Goal: Task Accomplishment & Management: Manage account settings

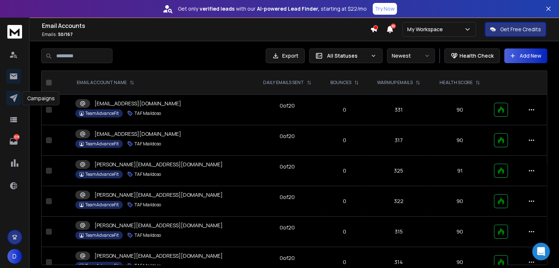
click at [13, 93] on link at bounding box center [13, 98] width 15 height 15
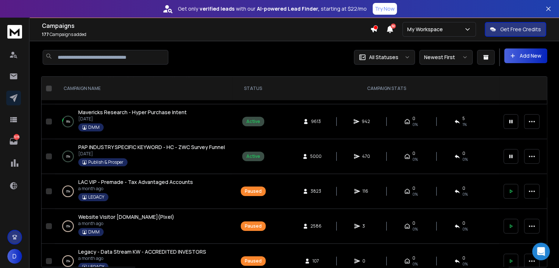
scroll to position [74, 0]
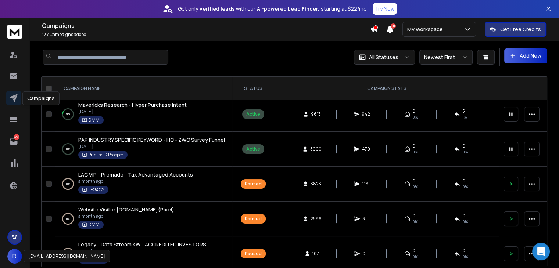
click at [15, 255] on span "D" at bounding box center [14, 256] width 15 height 15
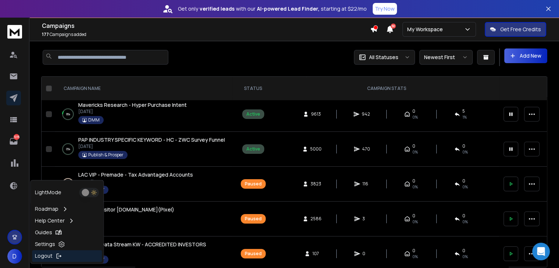
click at [75, 256] on div "Logout" at bounding box center [67, 256] width 70 height 12
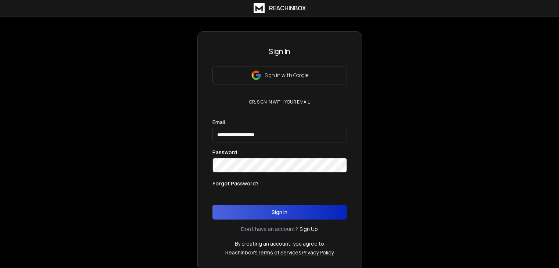
click at [272, 124] on div "Email" at bounding box center [279, 122] width 135 height 5
click at [275, 132] on input "**********" at bounding box center [279, 135] width 135 height 15
click at [291, 137] on input "**********" at bounding box center [279, 135] width 135 height 15
type input "**********"
click at [293, 208] on button "Sign In" at bounding box center [279, 212] width 135 height 15
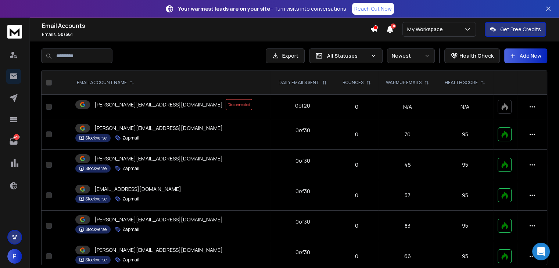
click at [0, 268] on nordpass-portal at bounding box center [0, 268] width 0 height 0
click at [547, 8] on icon at bounding box center [548, 9] width 4 height 4
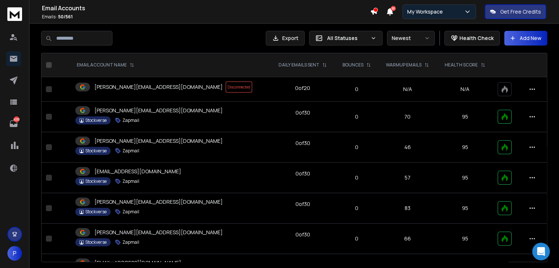
click at [442, 10] on p "My Workspace" at bounding box center [426, 11] width 39 height 7
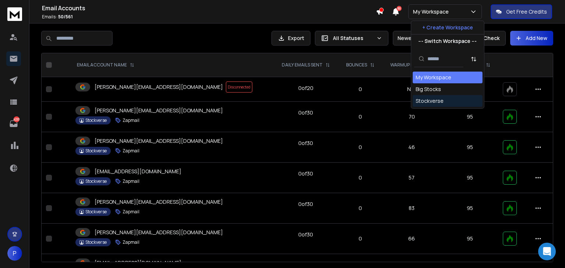
click at [445, 98] on div "Stockverse" at bounding box center [447, 101] width 70 height 12
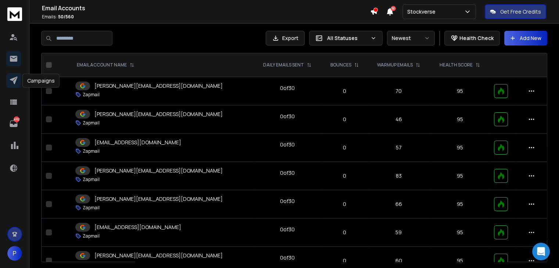
click at [8, 77] on link at bounding box center [13, 80] width 15 height 15
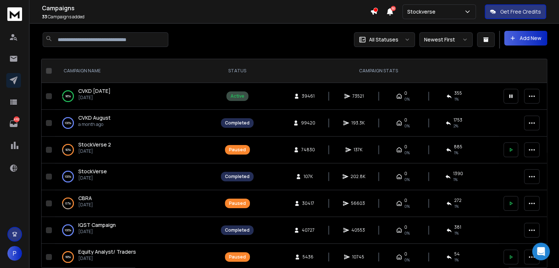
click at [105, 96] on p "[DATE]" at bounding box center [94, 98] width 32 height 6
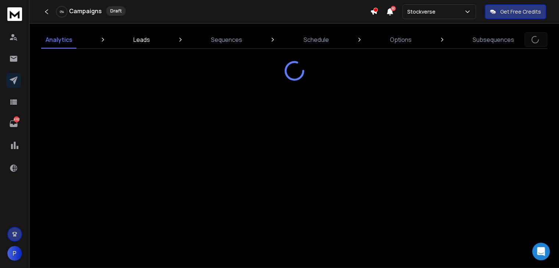
click at [140, 46] on link "Leads" at bounding box center [141, 40] width 25 height 18
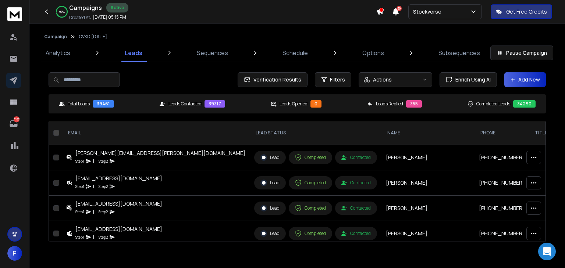
click at [520, 77] on button "Add New" at bounding box center [525, 79] width 42 height 15
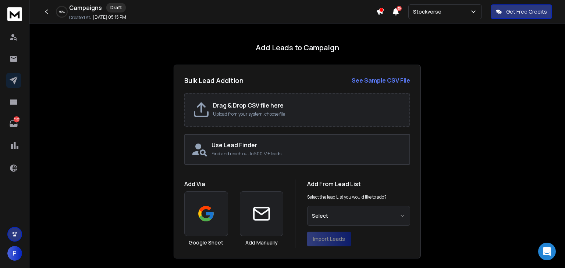
click at [285, 106] on h2 "Drag & Drop CSV file here" at bounding box center [307, 105] width 189 height 9
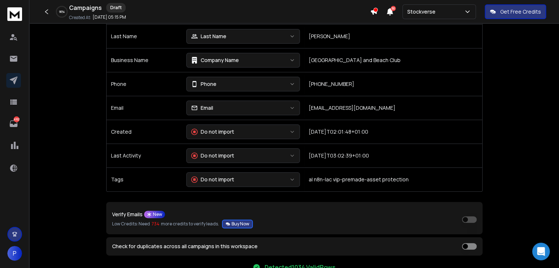
scroll to position [181, 0]
click at [472, 248] on button "Check for duplicates across all campaigns in this workspace" at bounding box center [469, 247] width 15 height 7
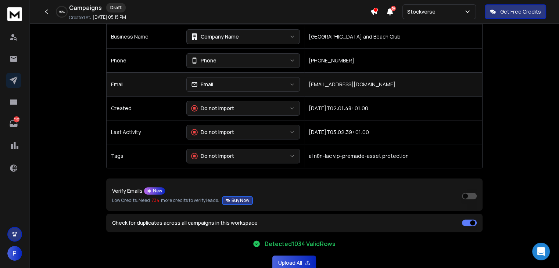
scroll to position [218, 0]
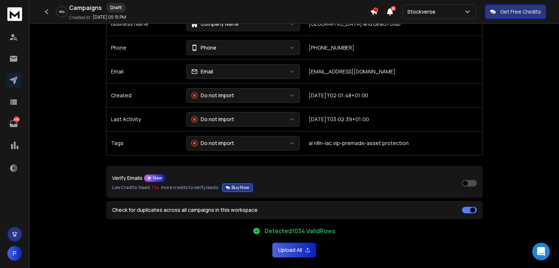
click at [304, 246] on button "Upload All" at bounding box center [294, 250] width 44 height 15
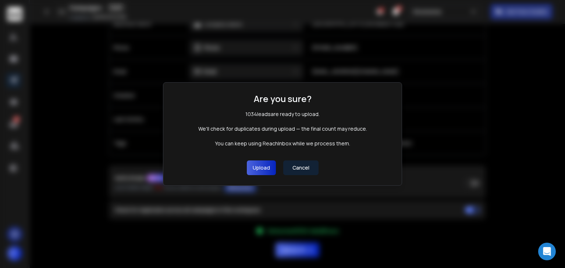
click at [297, 165] on button "Cancel" at bounding box center [300, 168] width 35 height 15
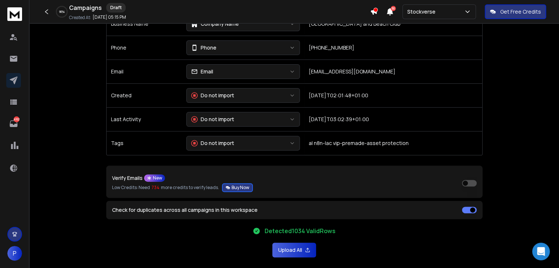
click at [297, 254] on button "Upload All" at bounding box center [294, 250] width 44 height 15
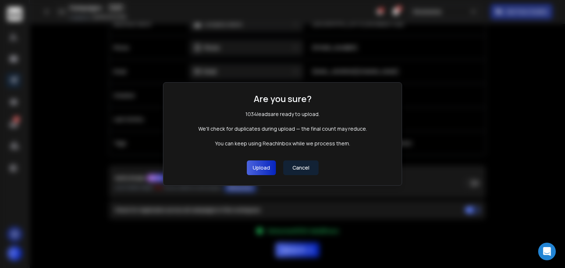
click at [262, 171] on button "Upload" at bounding box center [261, 168] width 29 height 15
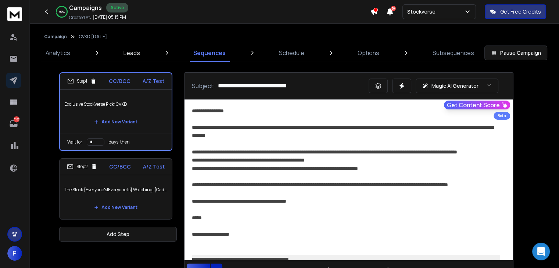
click at [132, 58] on link "Leads" at bounding box center [131, 53] width 25 height 18
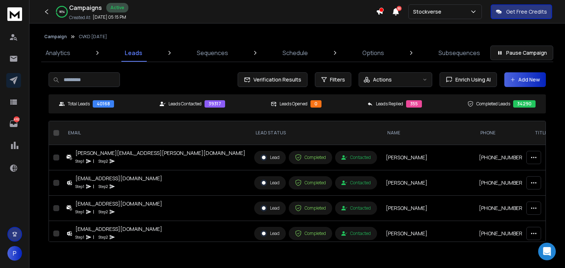
click at [519, 83] on button "Add New" at bounding box center [525, 79] width 42 height 15
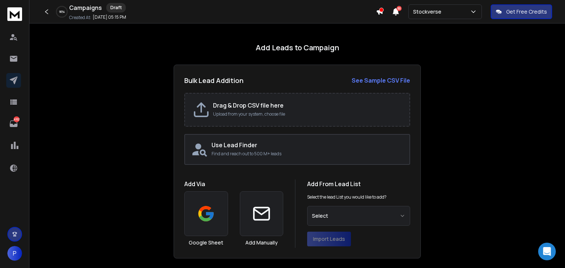
click at [263, 95] on div "Drag & Drop CSV file here Upload from your system, choose file" at bounding box center [297, 110] width 226 height 34
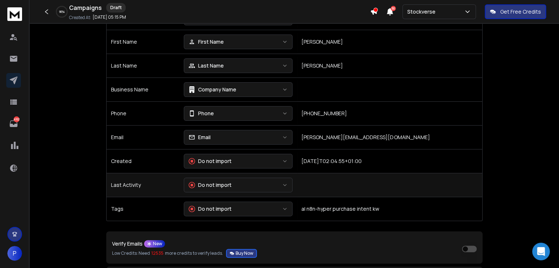
scroll to position [218, 0]
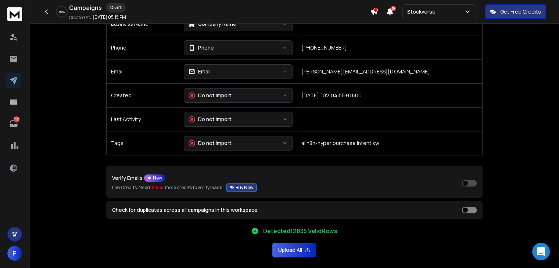
click at [474, 208] on button "Check for duplicates across all campaigns in this workspace" at bounding box center [469, 210] width 15 height 7
click at [279, 248] on button "Upload All" at bounding box center [294, 250] width 44 height 15
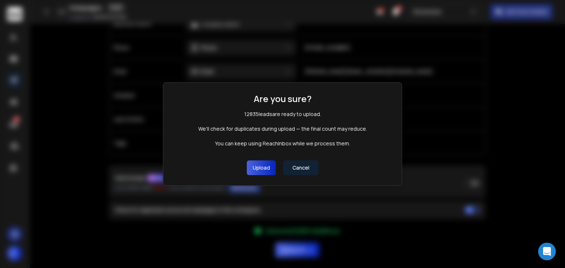
click at [265, 171] on button "Upload" at bounding box center [261, 168] width 29 height 15
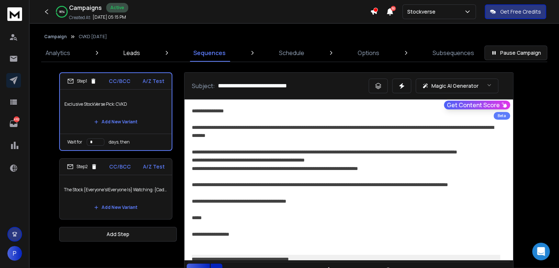
click at [125, 51] on link "Leads" at bounding box center [131, 53] width 25 height 18
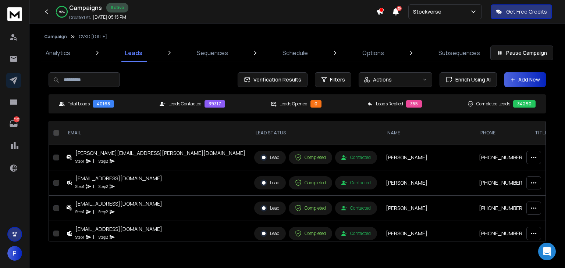
click at [512, 80] on icon at bounding box center [512, 79] width 5 height 5
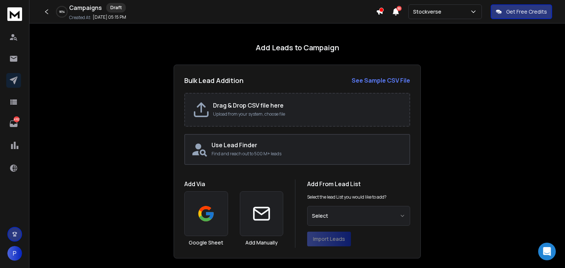
click at [316, 125] on div "Drag & Drop CSV file here Upload from your system, choose file" at bounding box center [297, 110] width 226 height 34
click at [46, 10] on icon at bounding box center [46, 11] width 7 height 7
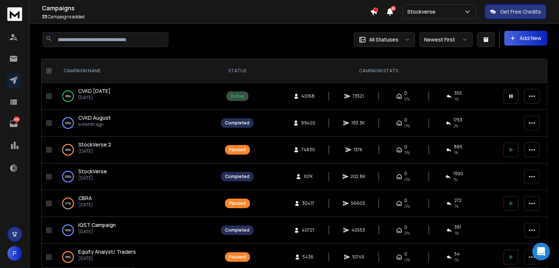
click at [101, 87] on td "96 % CVKD August 2 10 days ago" at bounding box center [136, 96] width 162 height 27
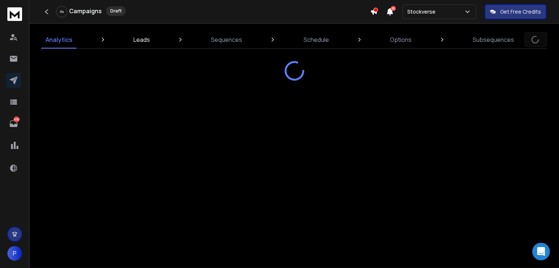
click at [149, 42] on p "Leads" at bounding box center [141, 39] width 17 height 9
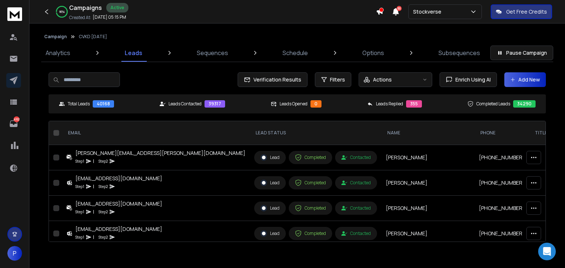
click at [535, 84] on button "Add New" at bounding box center [525, 79] width 42 height 15
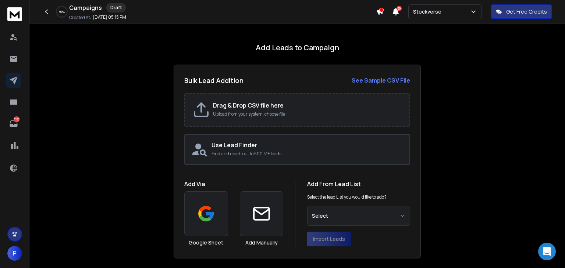
click at [276, 119] on div "Drag & Drop CSV file here Upload from your system, choose file" at bounding box center [297, 110] width 226 height 34
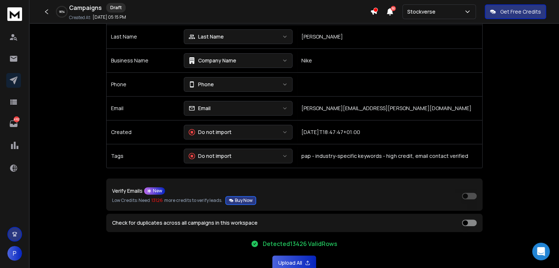
scroll to position [184, 0]
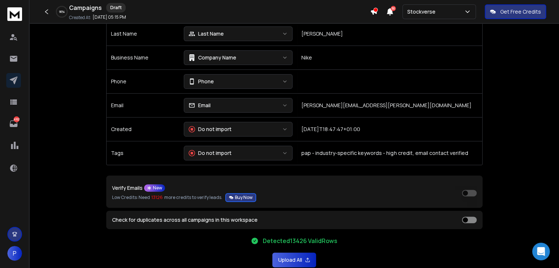
click at [472, 217] on button "Check for duplicates across all campaigns in this workspace" at bounding box center [469, 220] width 15 height 7
click at [295, 259] on button "Upload All" at bounding box center [294, 260] width 44 height 15
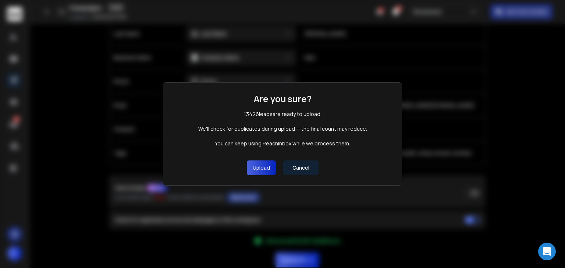
click at [272, 160] on div "Are you sure? 13426 lead s are ready to upload. We'll check for duplicates duri…" at bounding box center [282, 134] width 218 height 82
click at [270, 164] on button "Upload" at bounding box center [261, 168] width 29 height 15
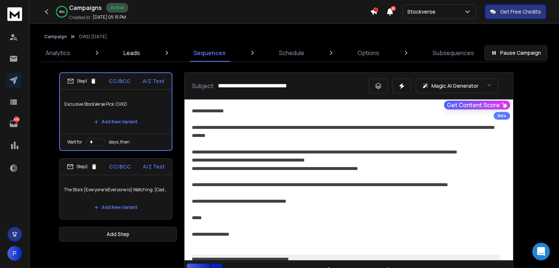
click at [139, 52] on p "Leads" at bounding box center [131, 53] width 17 height 9
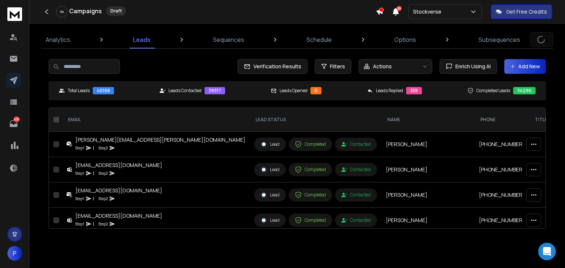
click at [509, 74] on button "Add New" at bounding box center [525, 66] width 42 height 15
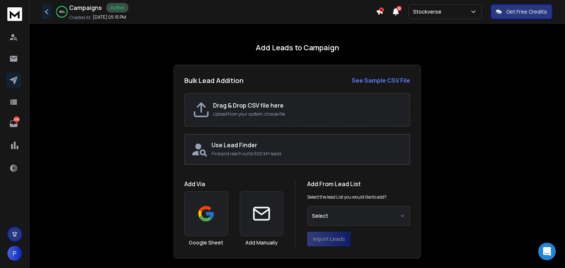
click at [51, 17] on button at bounding box center [47, 11] width 10 height 15
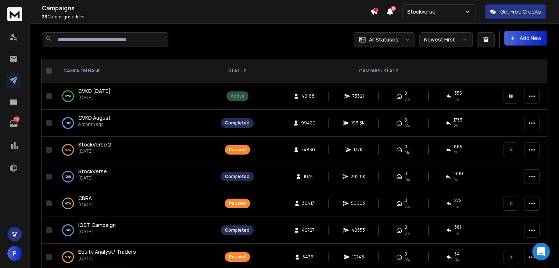
click at [97, 93] on span "CVKD [DATE]" at bounding box center [94, 90] width 32 height 7
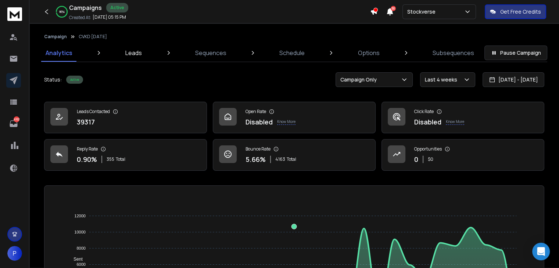
click at [135, 61] on link "Leads" at bounding box center [133, 53] width 25 height 18
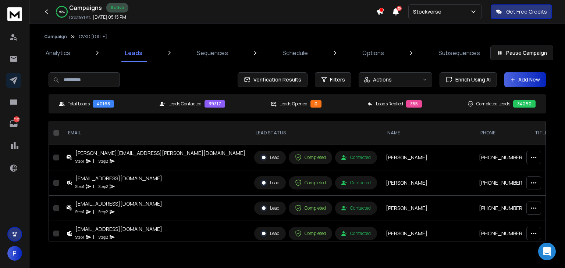
click at [520, 83] on button "Add New" at bounding box center [525, 79] width 42 height 15
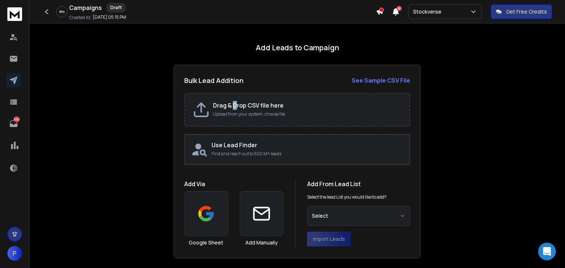
click at [234, 103] on h2 "Drag & Drop CSV file here" at bounding box center [307, 105] width 189 height 9
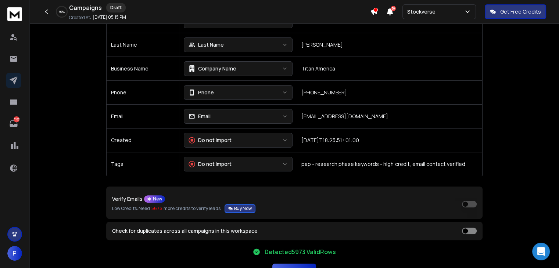
scroll to position [194, 0]
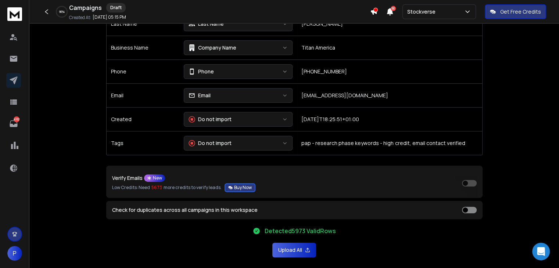
click at [484, 206] on div "pap - research phase keywords - high credit - 12th Sept.csv File Processed Uplo…" at bounding box center [279, 37] width 559 height 463
click at [475, 207] on button "Check for duplicates across all campaigns in this workspace" at bounding box center [469, 210] width 15 height 7
click at [290, 247] on button "Upload All" at bounding box center [294, 250] width 44 height 15
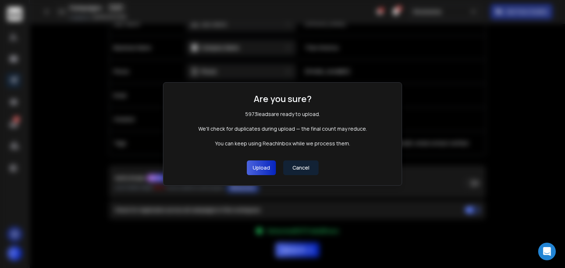
click at [306, 175] on div "Are you sure? 5973 lead s are ready to upload. We'll check for duplicates durin…" at bounding box center [282, 134] width 239 height 104
click at [304, 165] on button "Cancel" at bounding box center [300, 168] width 35 height 15
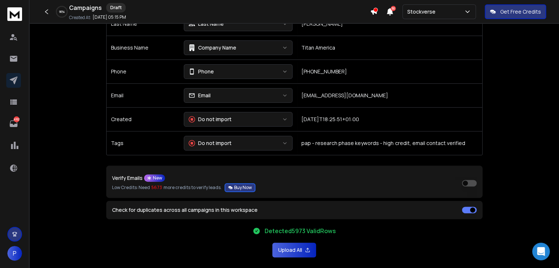
click at [285, 249] on button "Upload All" at bounding box center [294, 250] width 44 height 15
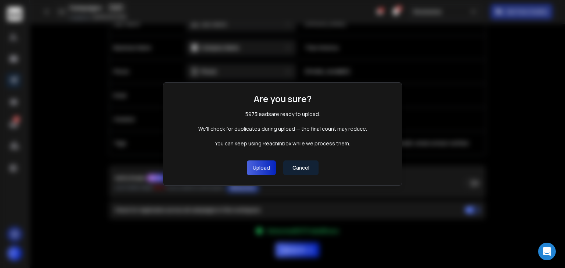
click at [263, 172] on button "Upload" at bounding box center [261, 168] width 29 height 15
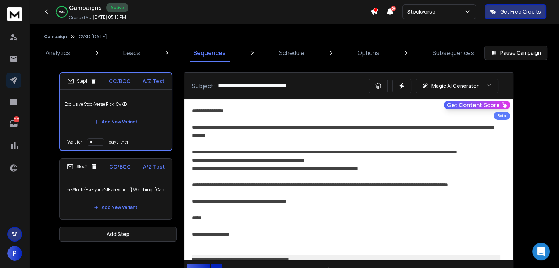
click at [40, 14] on div "96 % Campaigns Active Created At: Sep 05, 2025, 05:15 PM 50 Stockverse Get Free…" at bounding box center [279, 12] width 559 height 24
click at [49, 12] on icon at bounding box center [46, 11] width 7 height 7
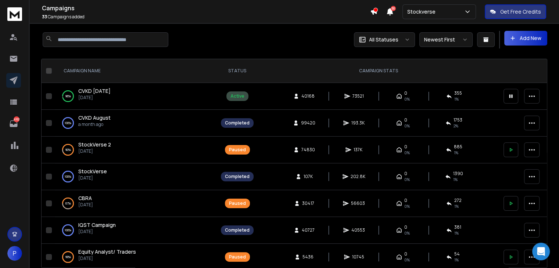
click at [286, 43] on div at bounding box center [167, 40] width 253 height 18
click at [266, 51] on div "Campaigns 33 Campaigns Added All Statuses Newest First Add New CAMPAIGN NAME ST…" at bounding box center [294, 165] width 506 height 268
click at [16, 253] on span "P" at bounding box center [14, 253] width 15 height 15
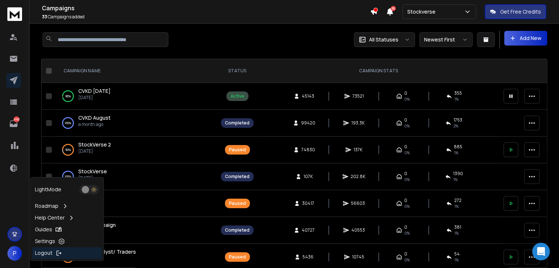
click at [58, 252] on icon at bounding box center [58, 253] width 7 height 7
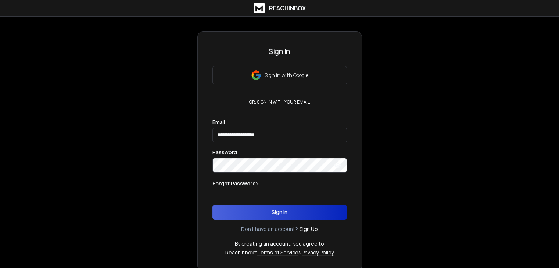
click at [284, 129] on input "**********" at bounding box center [279, 135] width 135 height 15
type input "**********"
click at [290, 215] on button "Sign In" at bounding box center [279, 212] width 135 height 15
